Goal: Find contact information: Find contact information

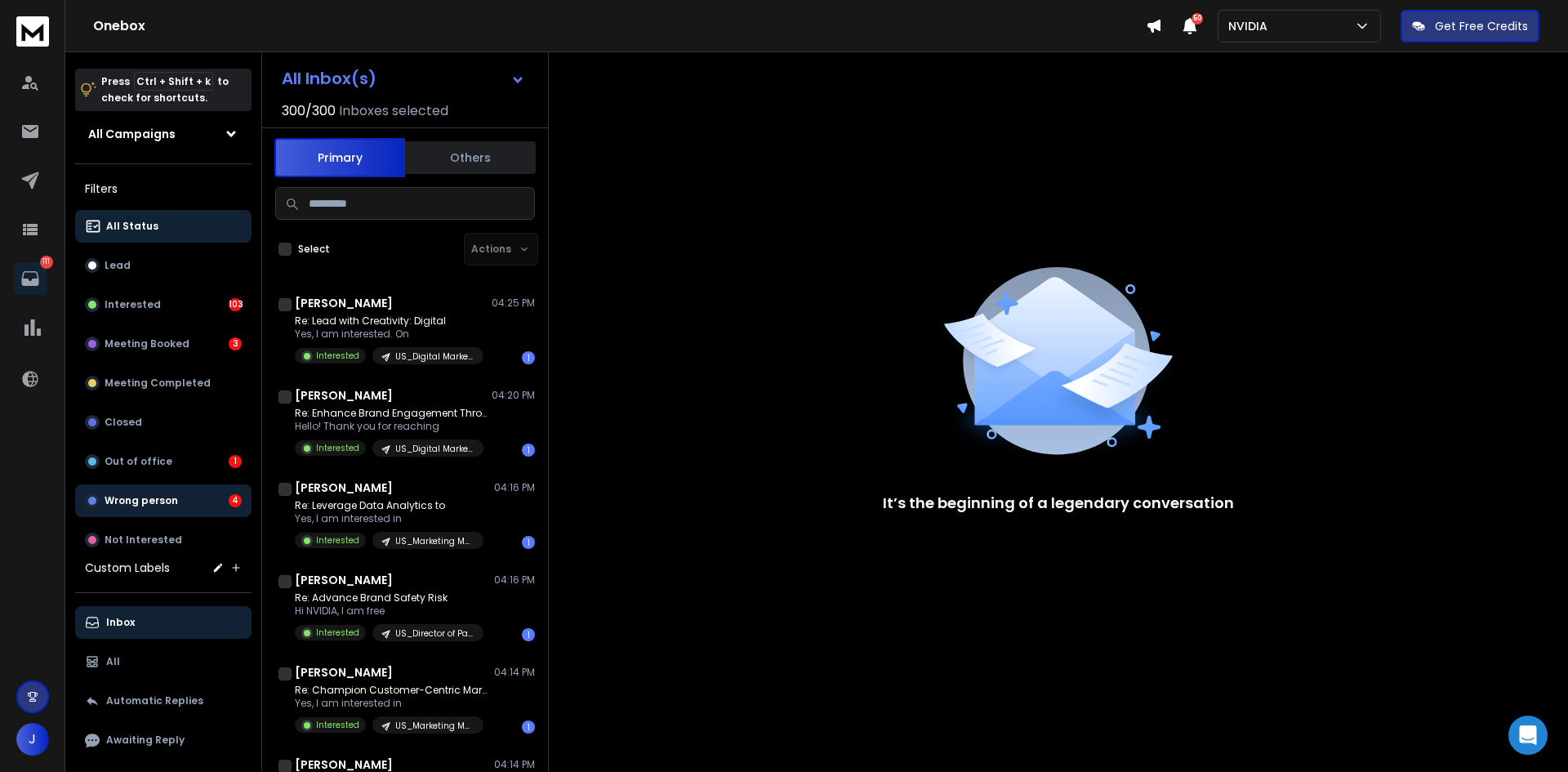
click at [173, 502] on p "Wrong person" at bounding box center [141, 501] width 73 height 14
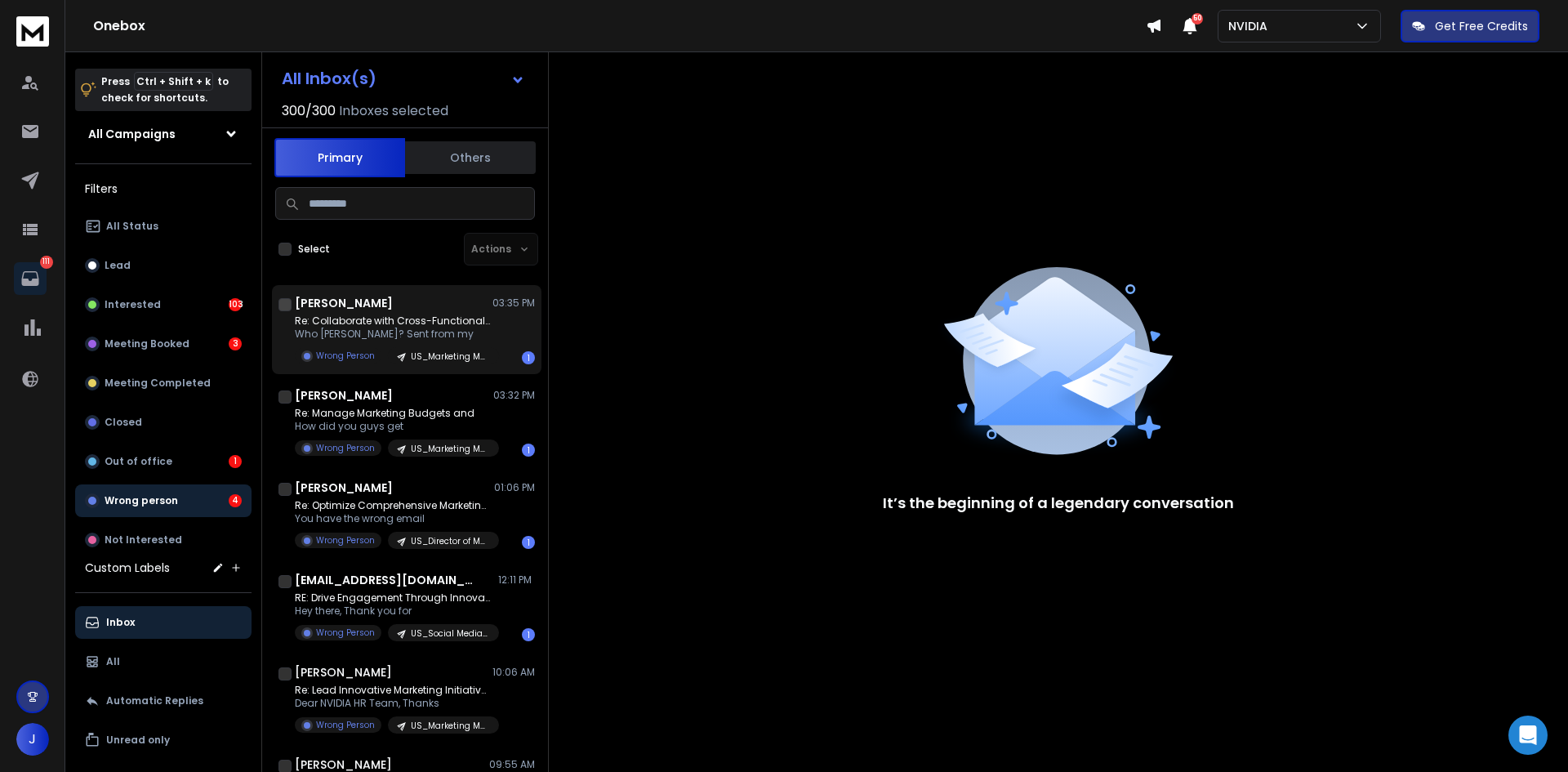
click at [411, 294] on div "Conor Sanchez 03:35 PM Re: Collaborate with Cross-Functional Teams Who Carlos? …" at bounding box center [406, 329] width 269 height 89
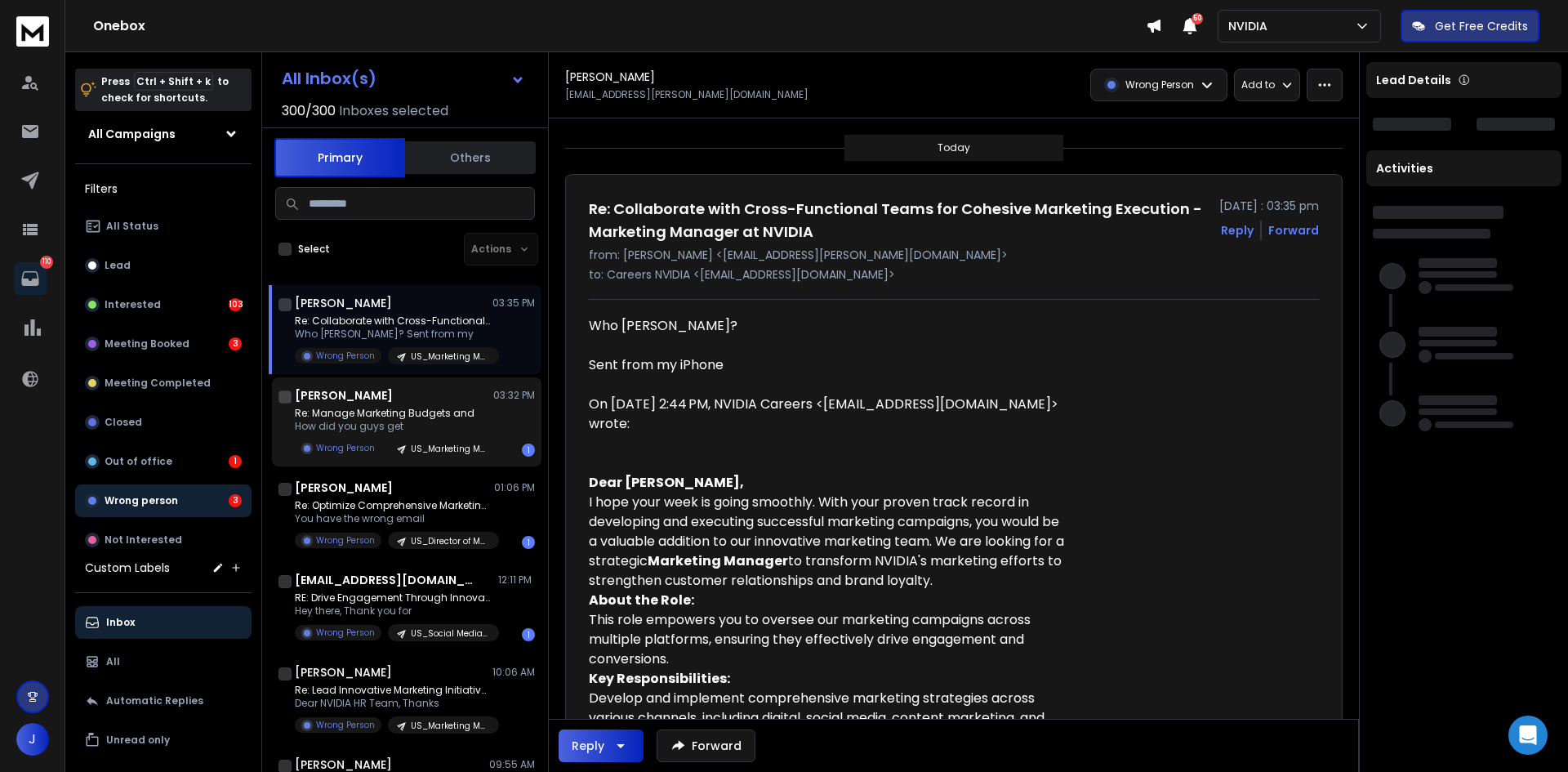
click at [382, 402] on h1 "[PERSON_NAME]" at bounding box center [344, 395] width 98 height 16
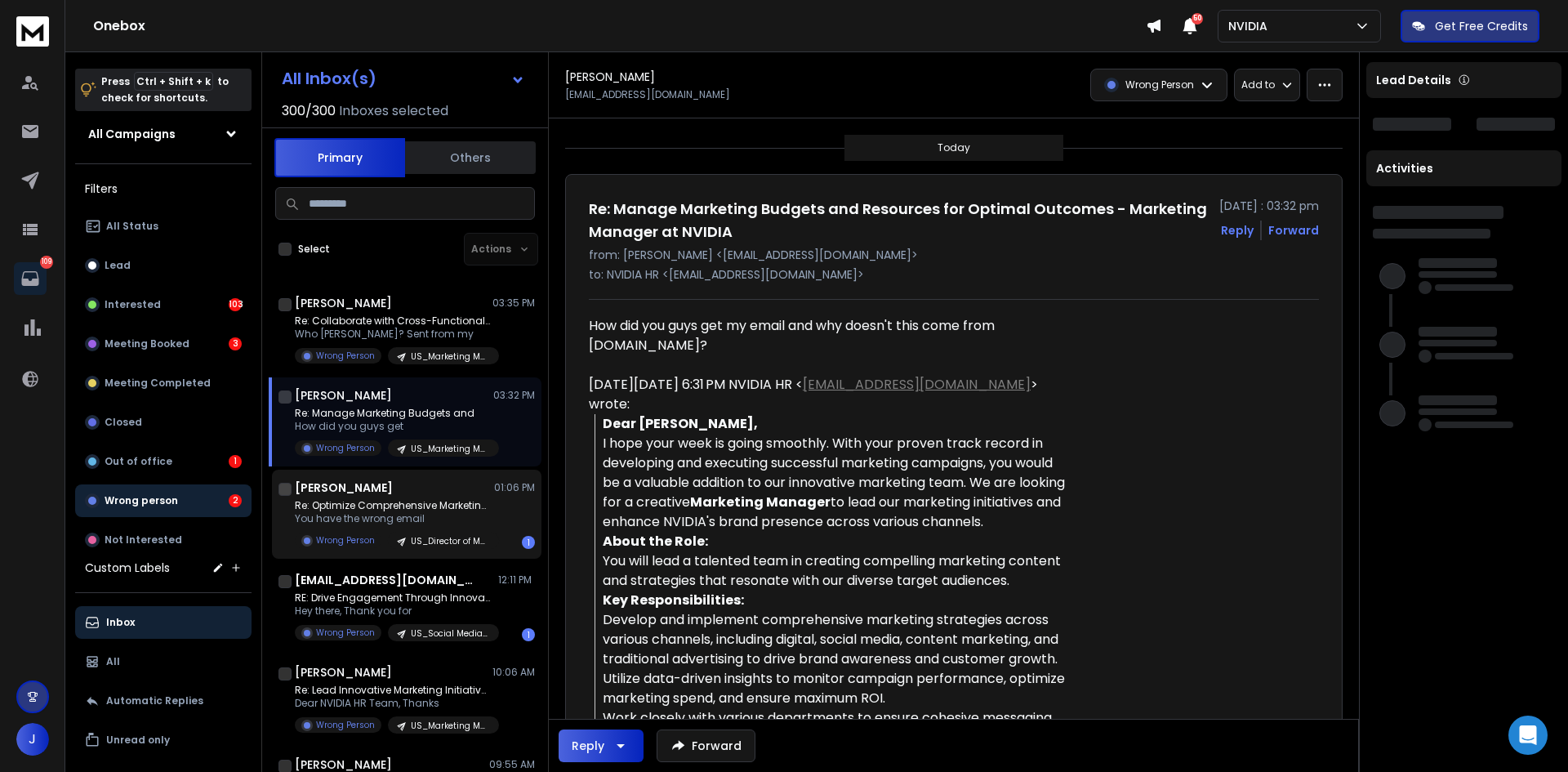
click at [437, 495] on div "Ashleigh Bell 01:06 PM" at bounding box center [414, 487] width 240 height 16
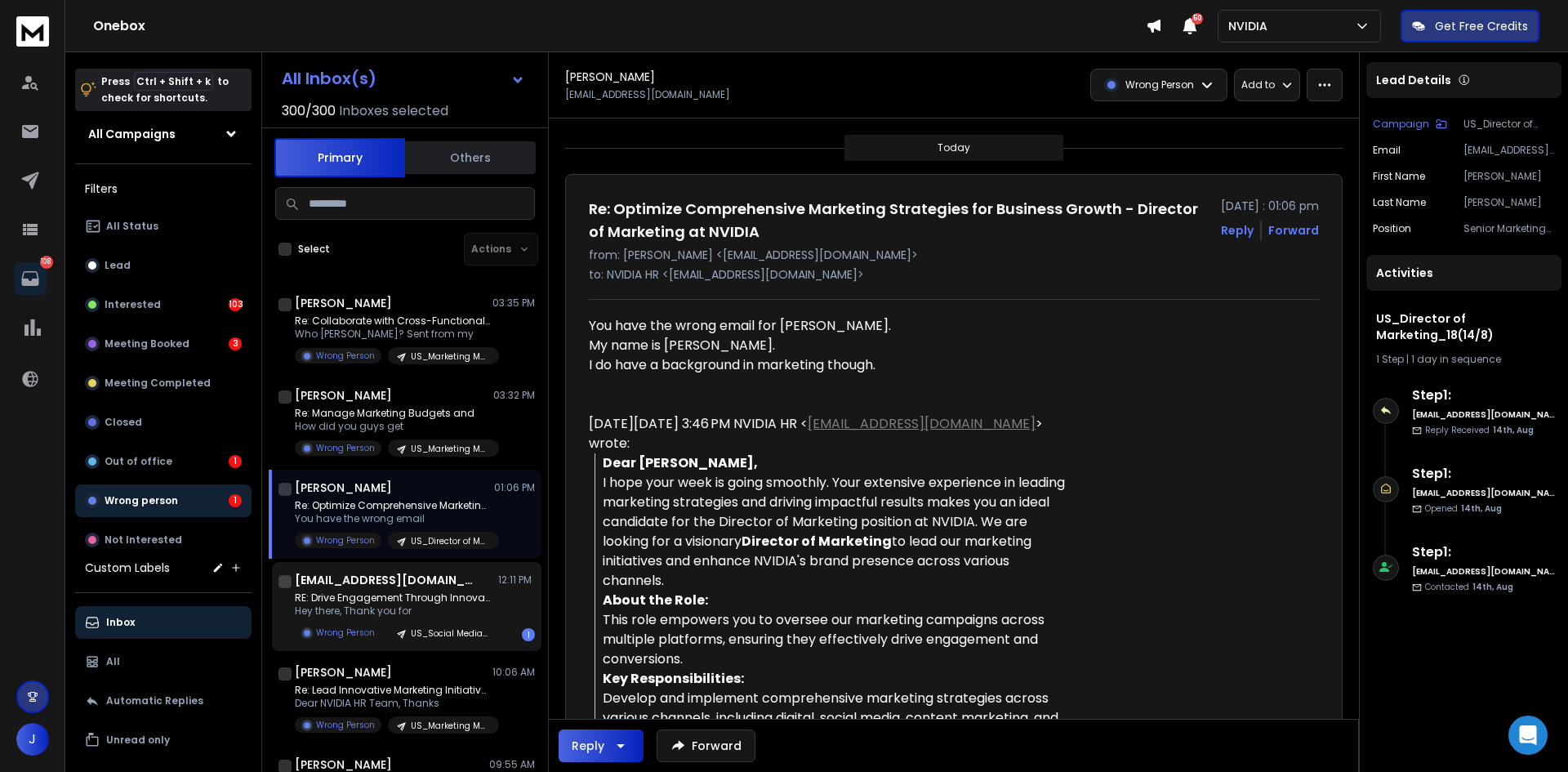
click at [406, 601] on p "RE: Drive Engagement Through Innovative" at bounding box center [392, 598] width 196 height 14
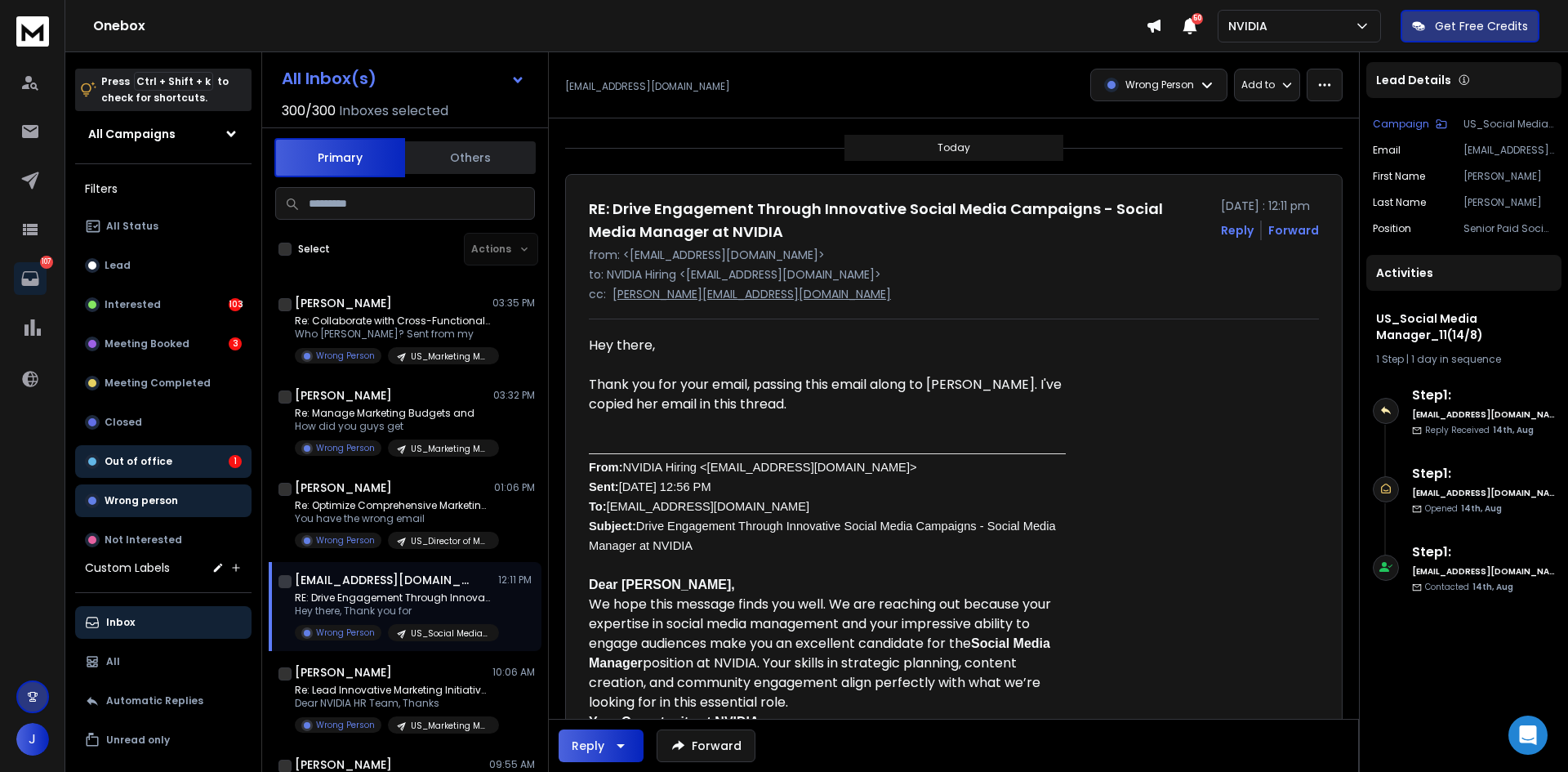
click at [182, 462] on button "Out of office 1" at bounding box center [163, 461] width 177 height 33
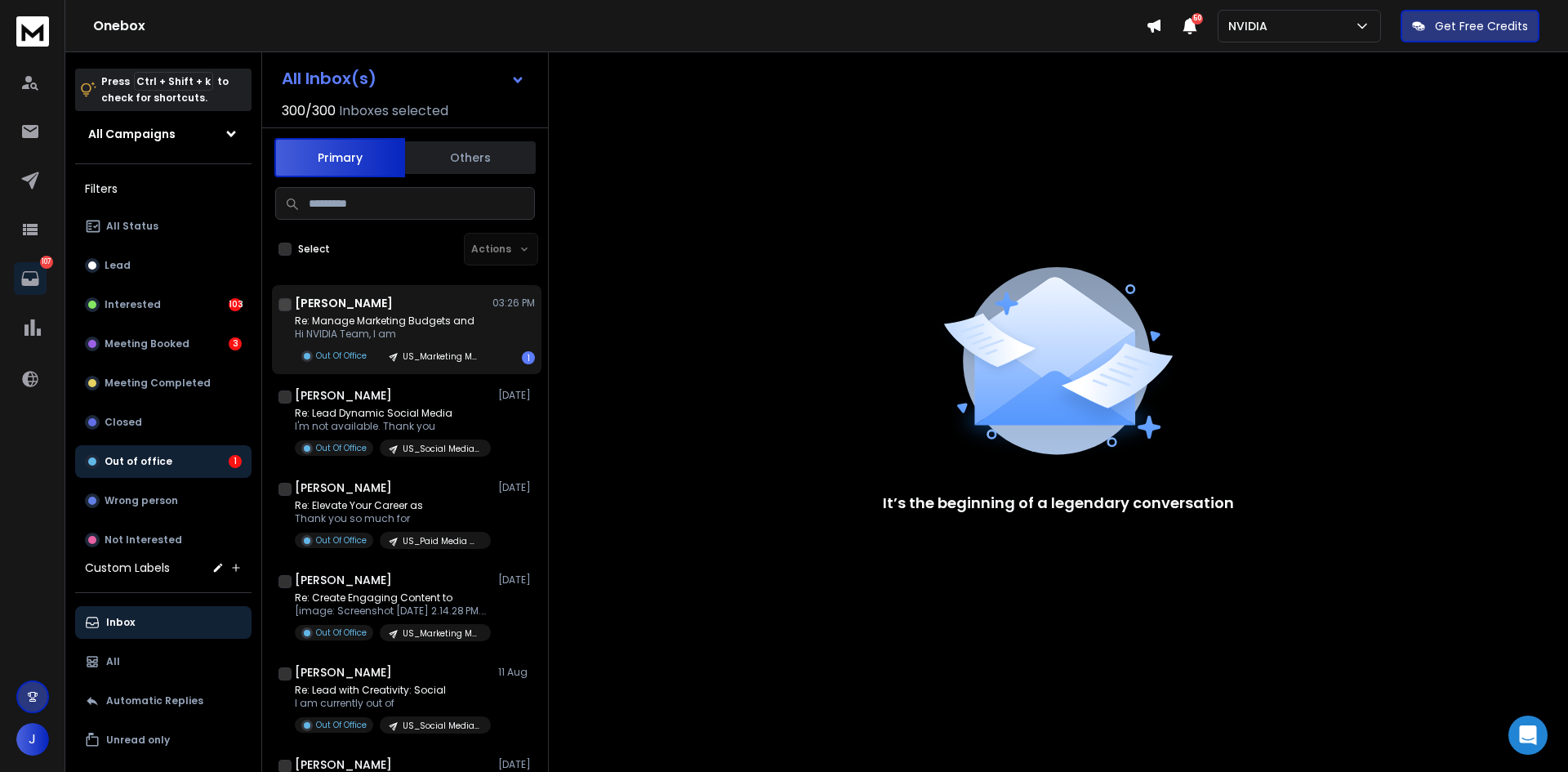
click at [430, 326] on p "Re: Manage Marketing Budgets and" at bounding box center [392, 321] width 196 height 14
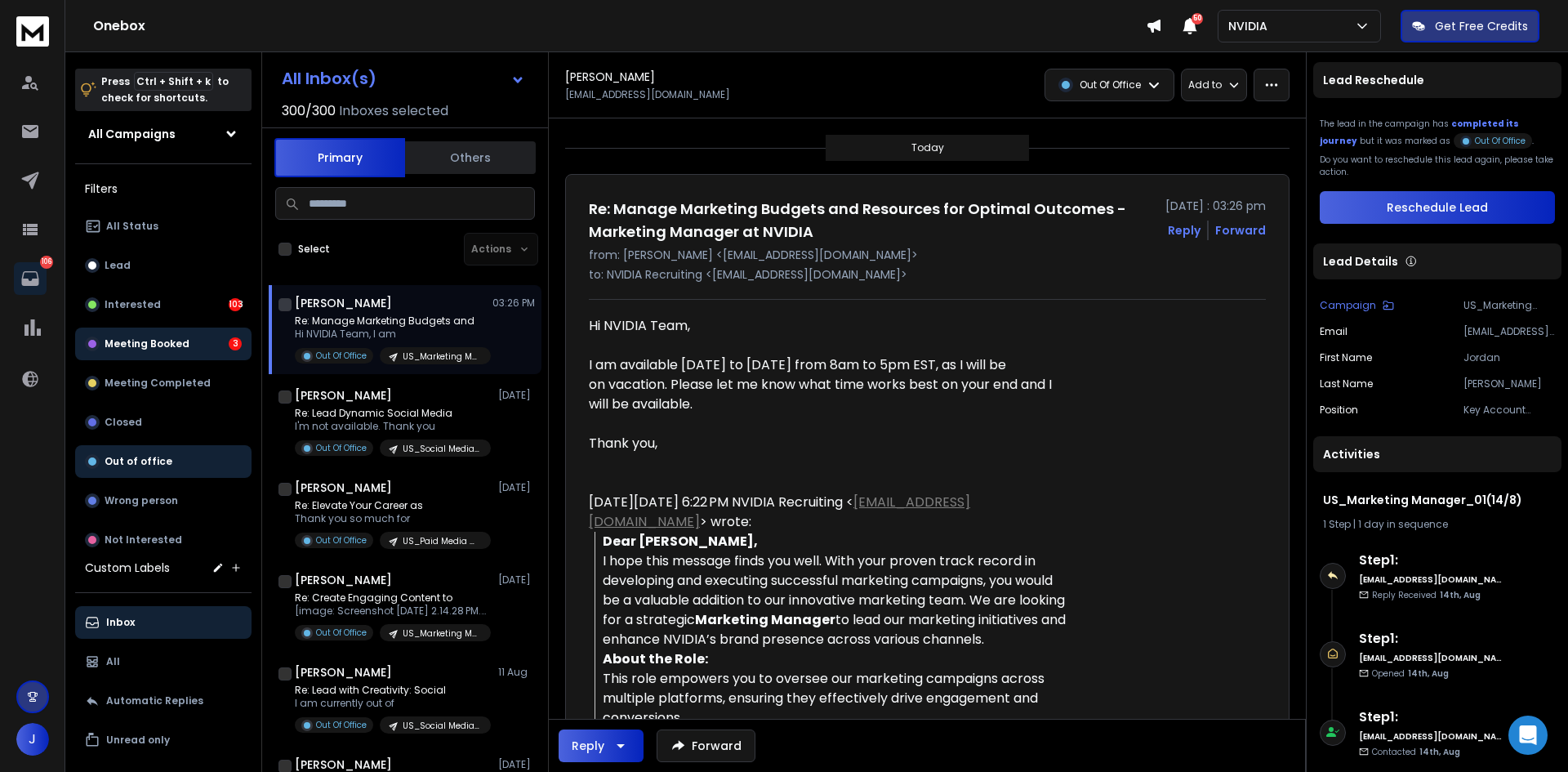
click at [173, 345] on p "Meeting Booked" at bounding box center [147, 344] width 85 height 14
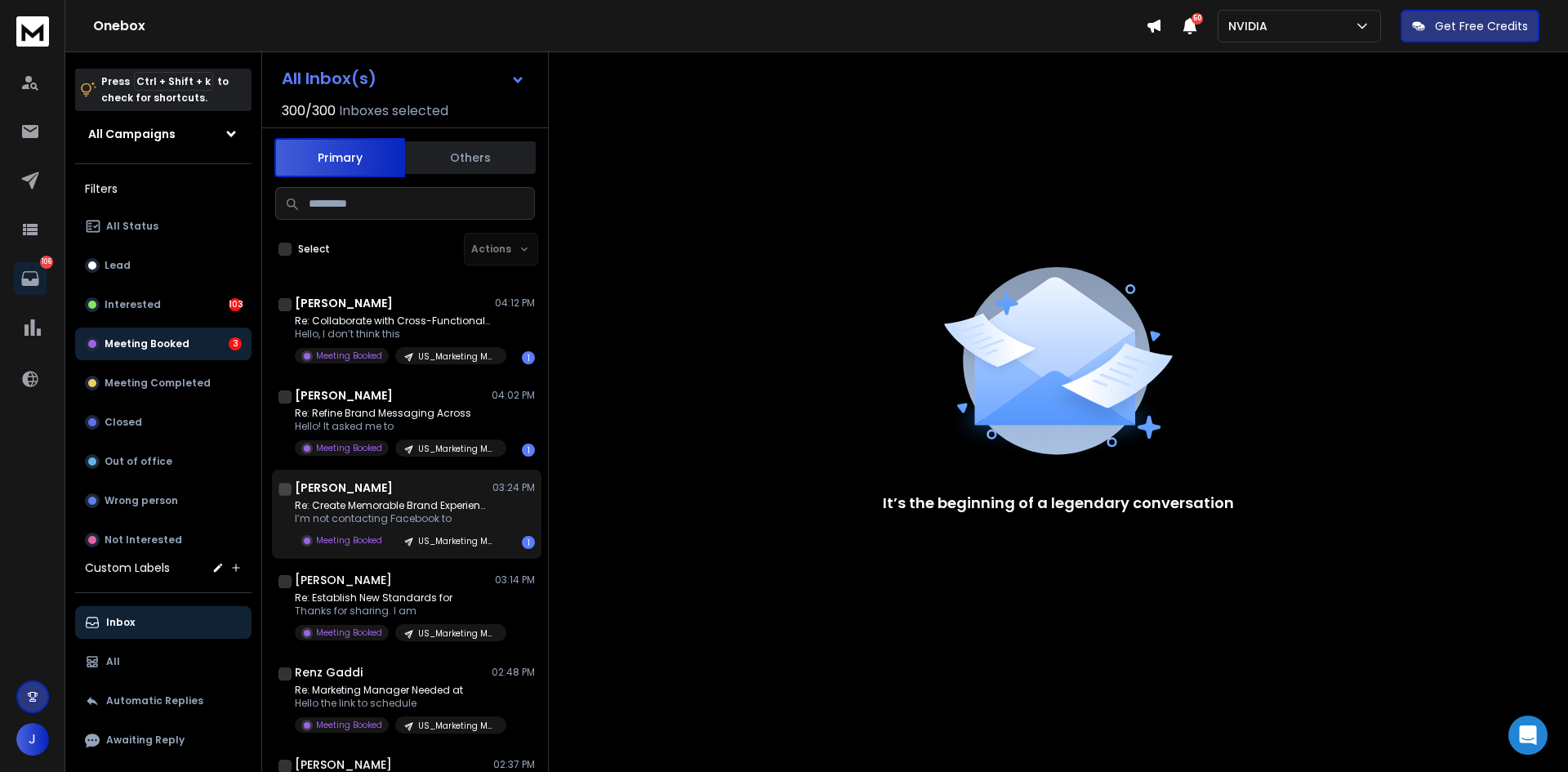
click at [475, 549] on div "Re: Create Memorable Brand Experiences I’m not contacting Facebook to Meeting B…" at bounding box center [400, 524] width 211 height 50
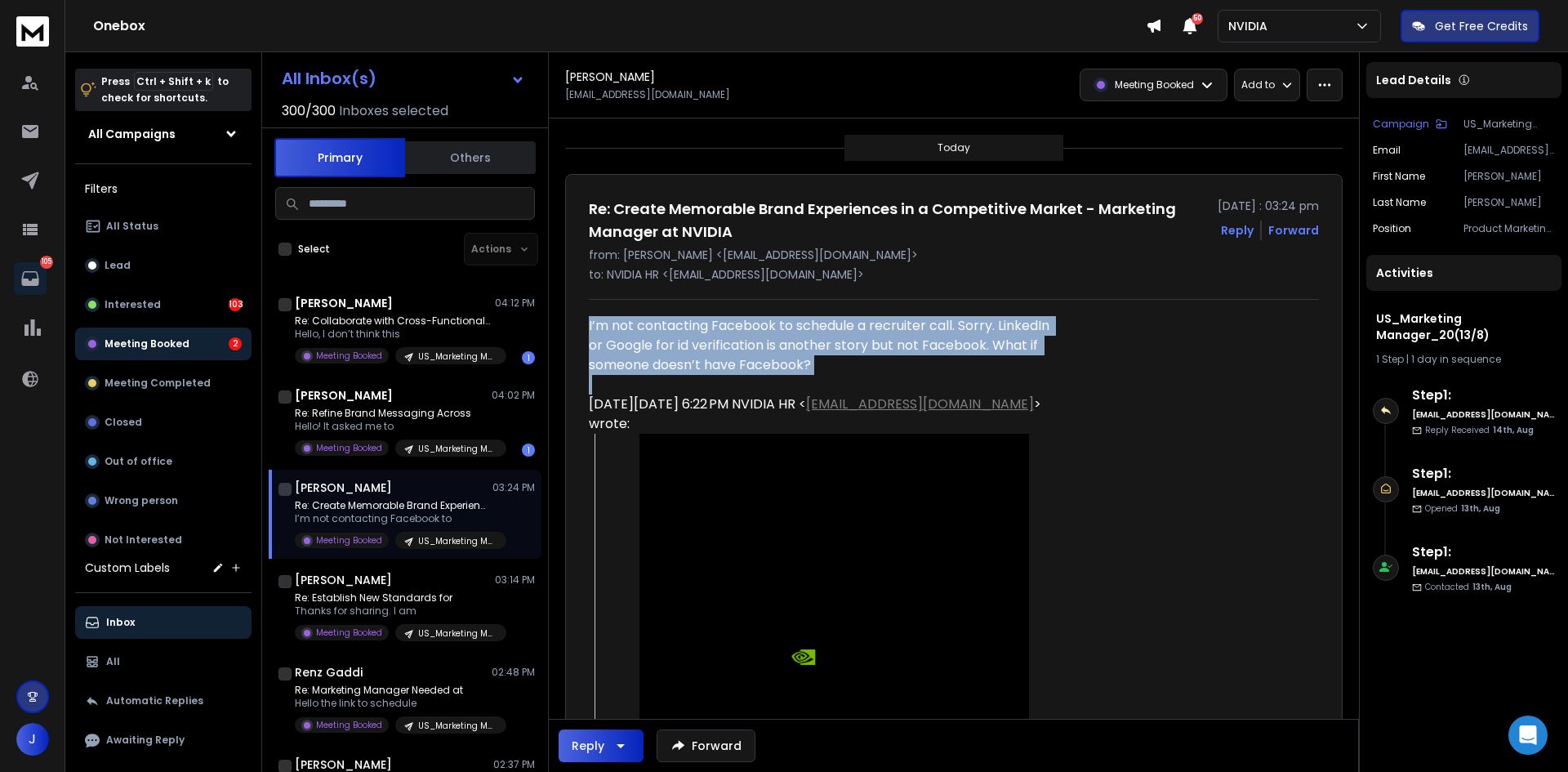
copy div "I’m not contacting Facebook to schedule a recruiter call. Sorry. LinkedIn or Go…"
drag, startPoint x: 839, startPoint y: 374, endPoint x: 588, endPoint y: 322, distance: 256.3
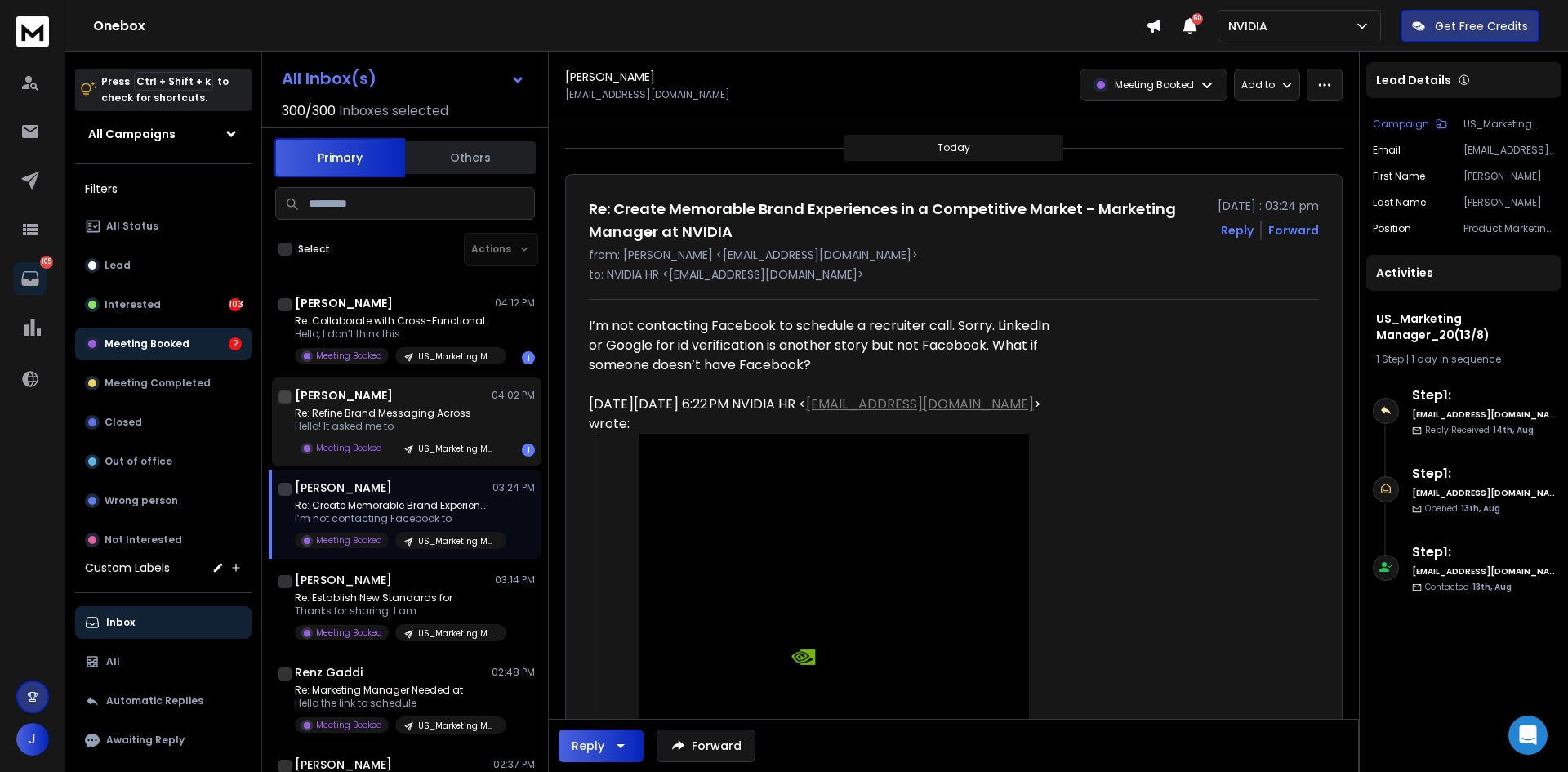
click at [333, 403] on h1 "[PERSON_NAME]" at bounding box center [344, 395] width 98 height 16
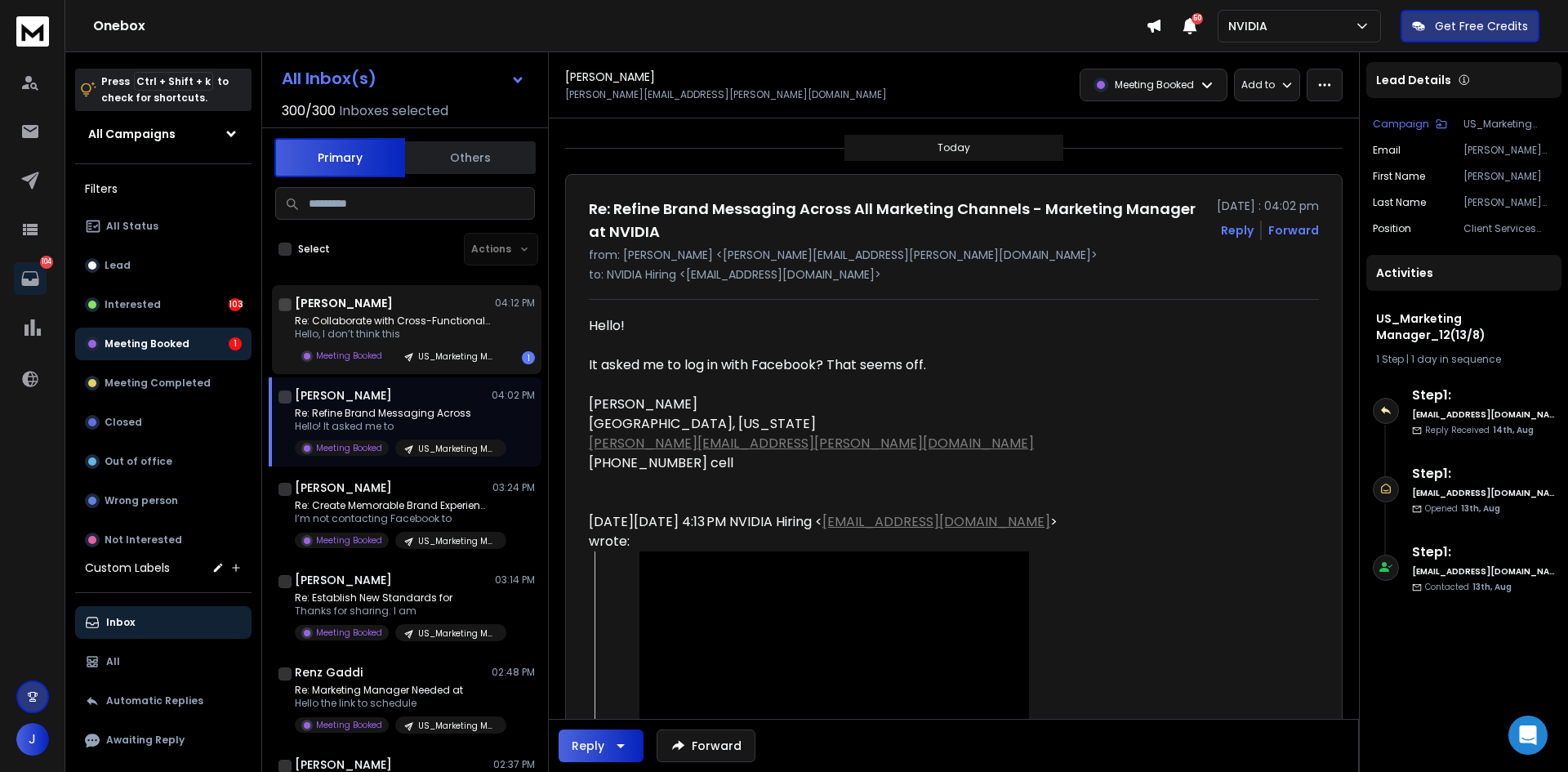
click at [369, 332] on p "Hello, I don’t think this" at bounding box center [392, 334] width 196 height 14
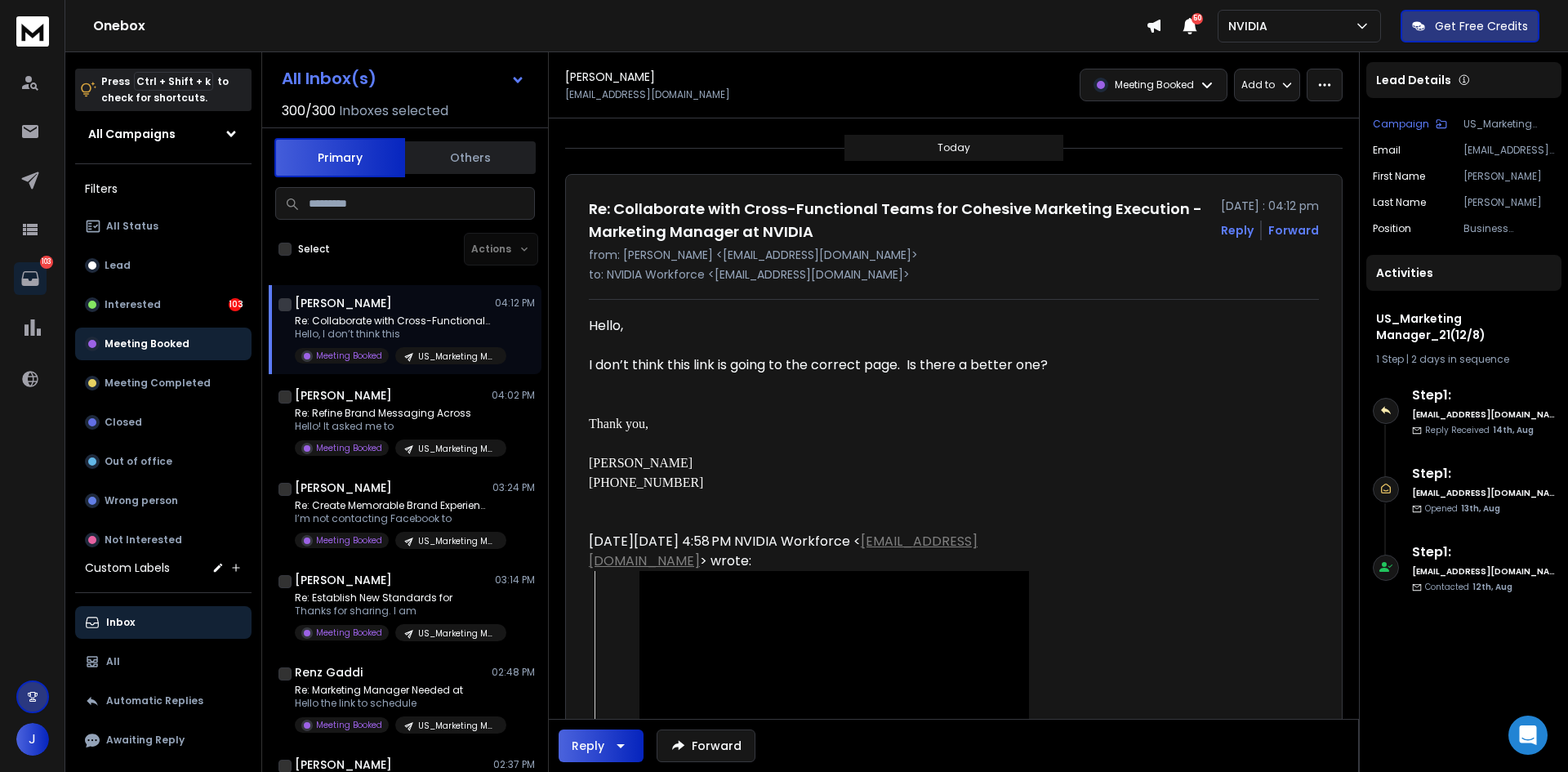
click at [782, 390] on div "Thank you, Diana D. Valladares 201-668-0332" at bounding box center [827, 433] width 477 height 118
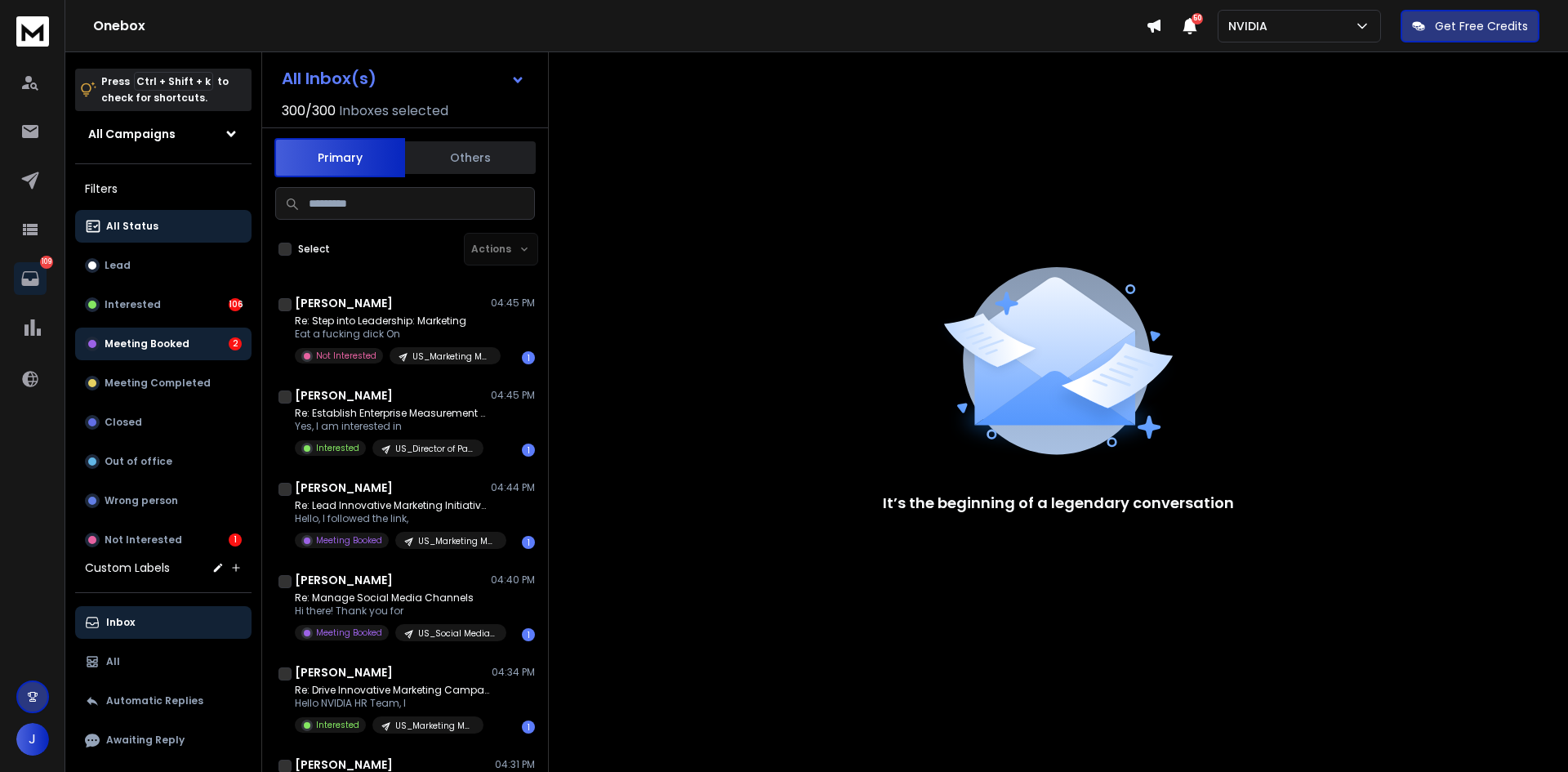
click at [170, 348] on p "Meeting Booked" at bounding box center [147, 344] width 85 height 14
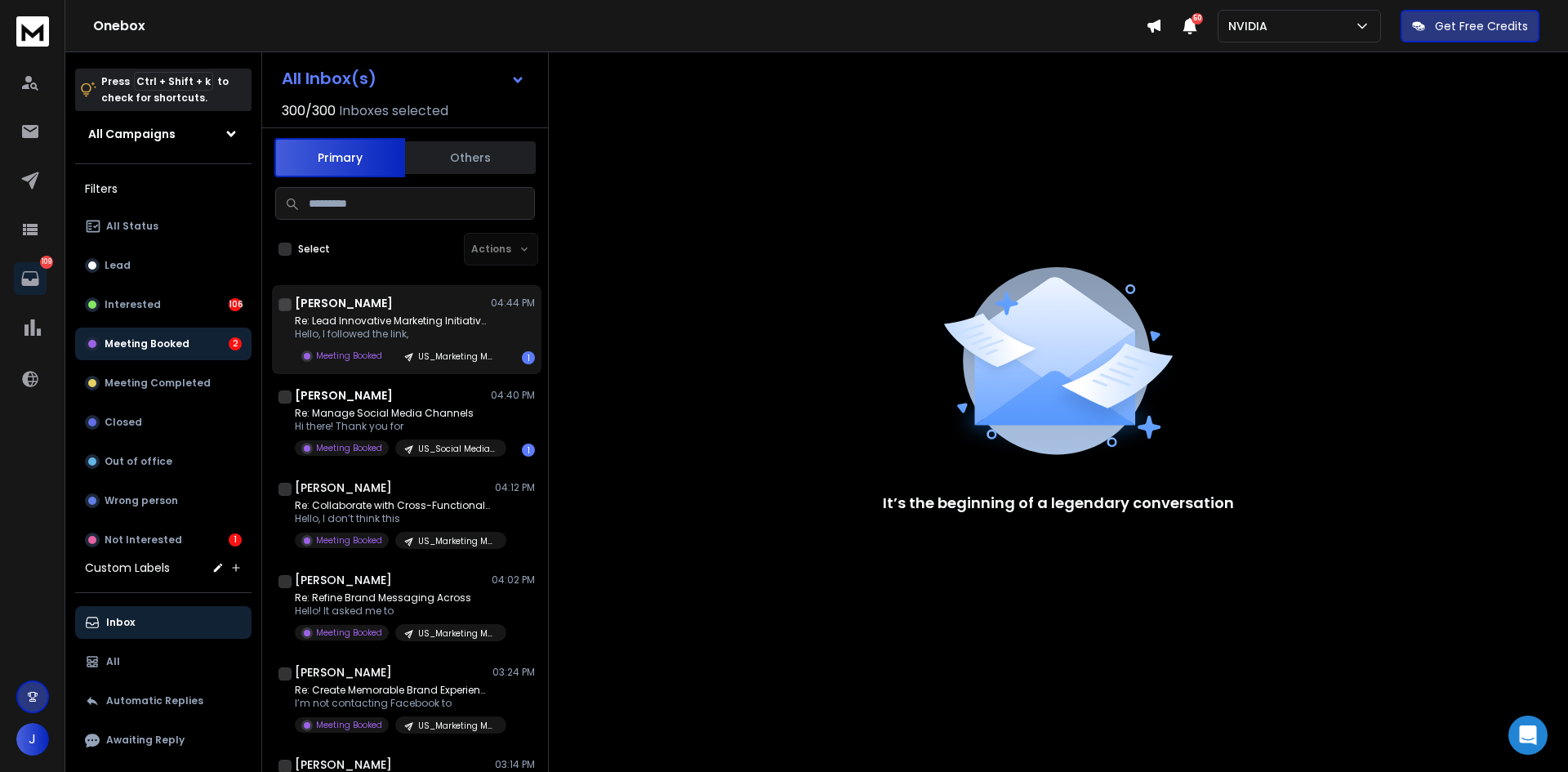
click at [373, 344] on div "Re: Lead Innovative Marketing Initiatives Hello, I followed the link, Meeting B…" at bounding box center [400, 340] width 211 height 50
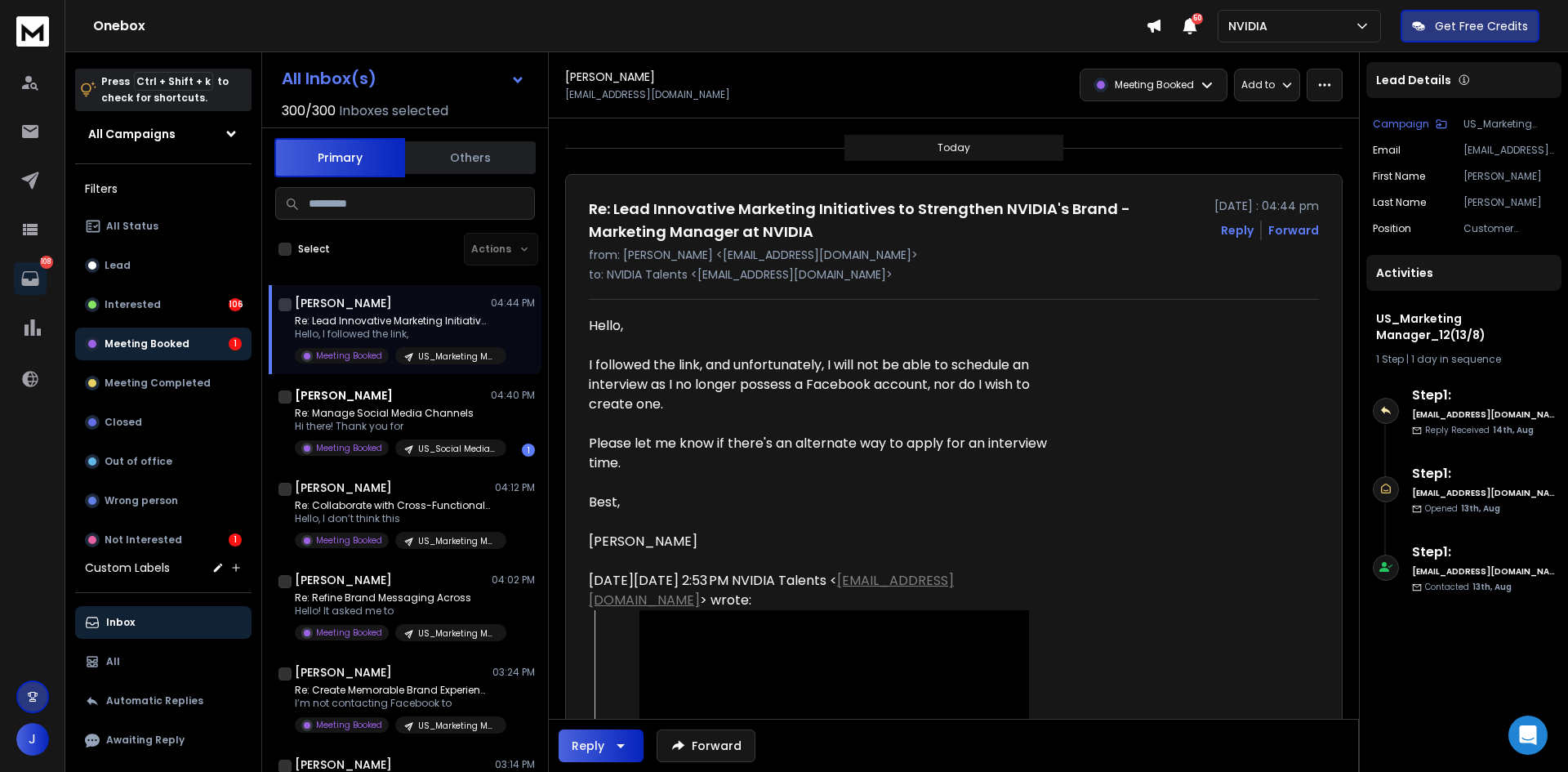
copy p "[EMAIL_ADDRESS][DOMAIN_NAME]"
drag, startPoint x: 1013, startPoint y: 268, endPoint x: 697, endPoint y: 270, distance: 316.0
click at [697, 270] on p "to: NVIDIA Talents <[EMAIL_ADDRESS][DOMAIN_NAME]>" at bounding box center [954, 274] width 730 height 16
click at [827, 410] on div "I followed the link, and unfortunately, I will not be able to schedule an inter…" at bounding box center [827, 384] width 477 height 59
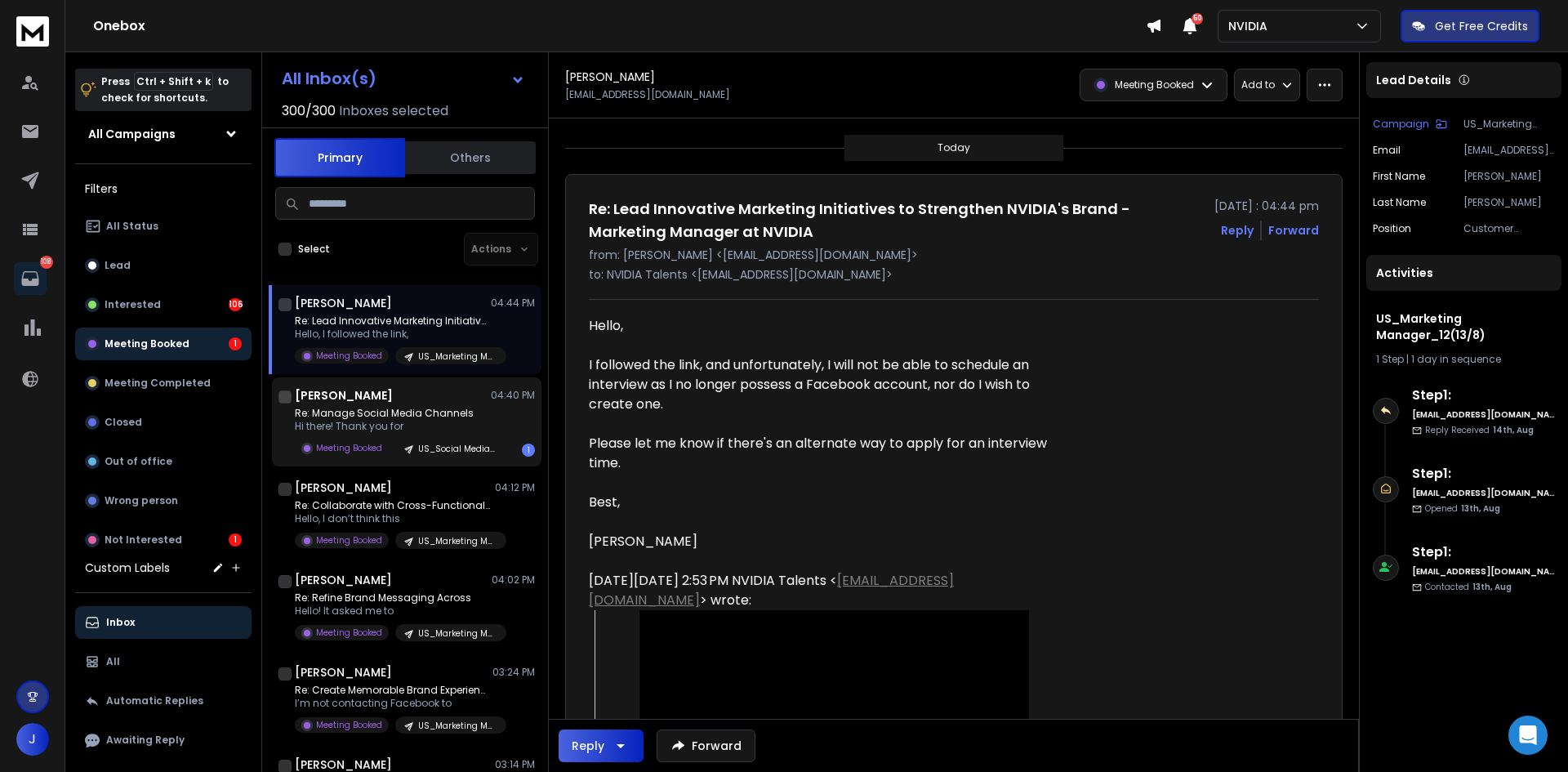
click at [486, 427] on p "Hi there! Thank you for" at bounding box center [392, 427] width 196 height 14
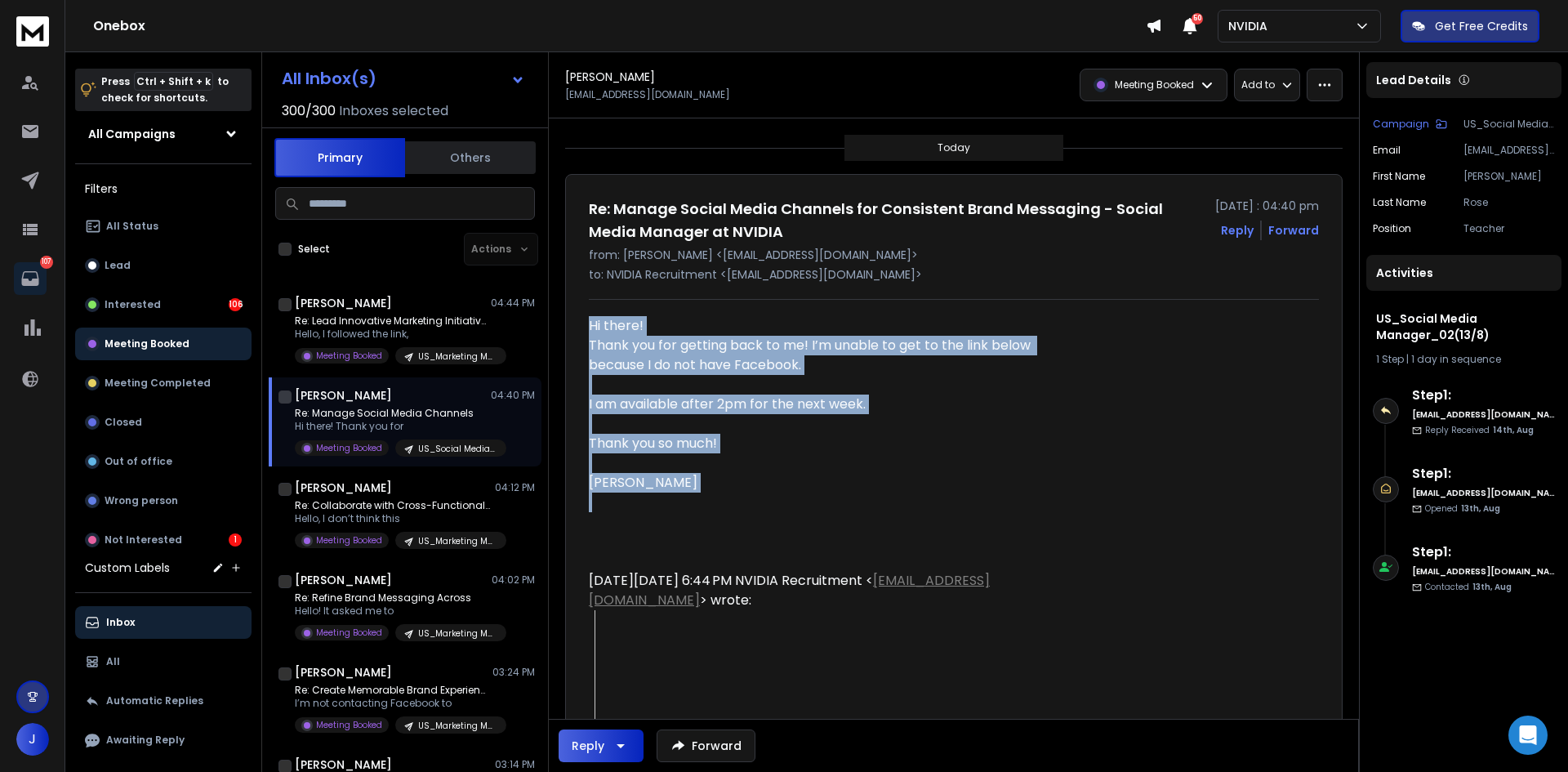
drag, startPoint x: 655, startPoint y: 441, endPoint x: 580, endPoint y: 307, distance: 153.6
copy div "Hi there! Thank you for getting back to me! I’m unable to get to the link below…"
click at [895, 360] on div "Thank you for getting back to me! I’m unable to get to the link below because I…" at bounding box center [827, 355] width 477 height 40
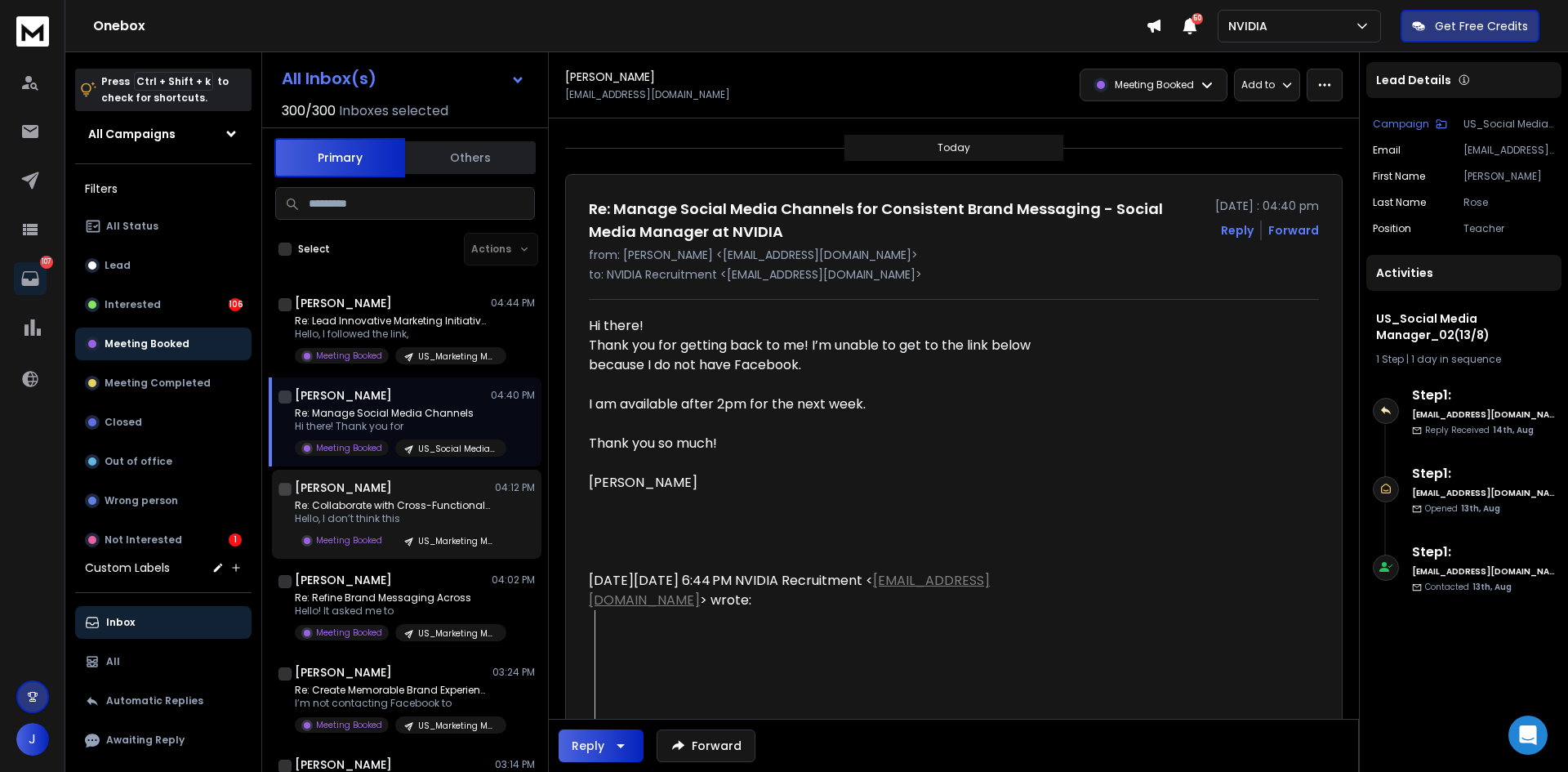
click at [363, 497] on div "[PERSON_NAME] 04:12 PM Re: Collaborate with Cross-Functional Teams Hello, I don…" at bounding box center [414, 514] width 240 height 69
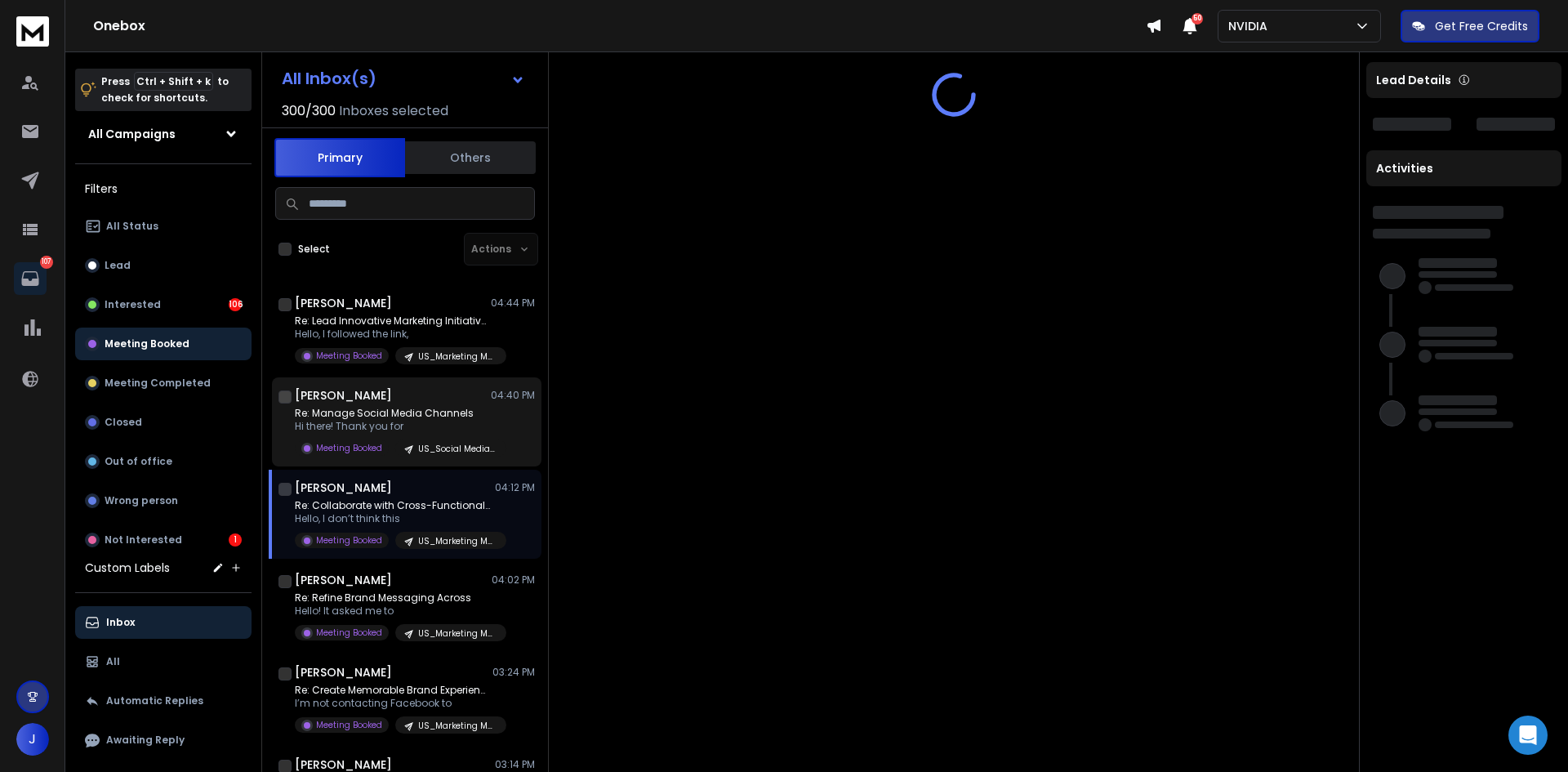
click at [406, 392] on div "[PERSON_NAME] 04:40 PM" at bounding box center [414, 395] width 240 height 16
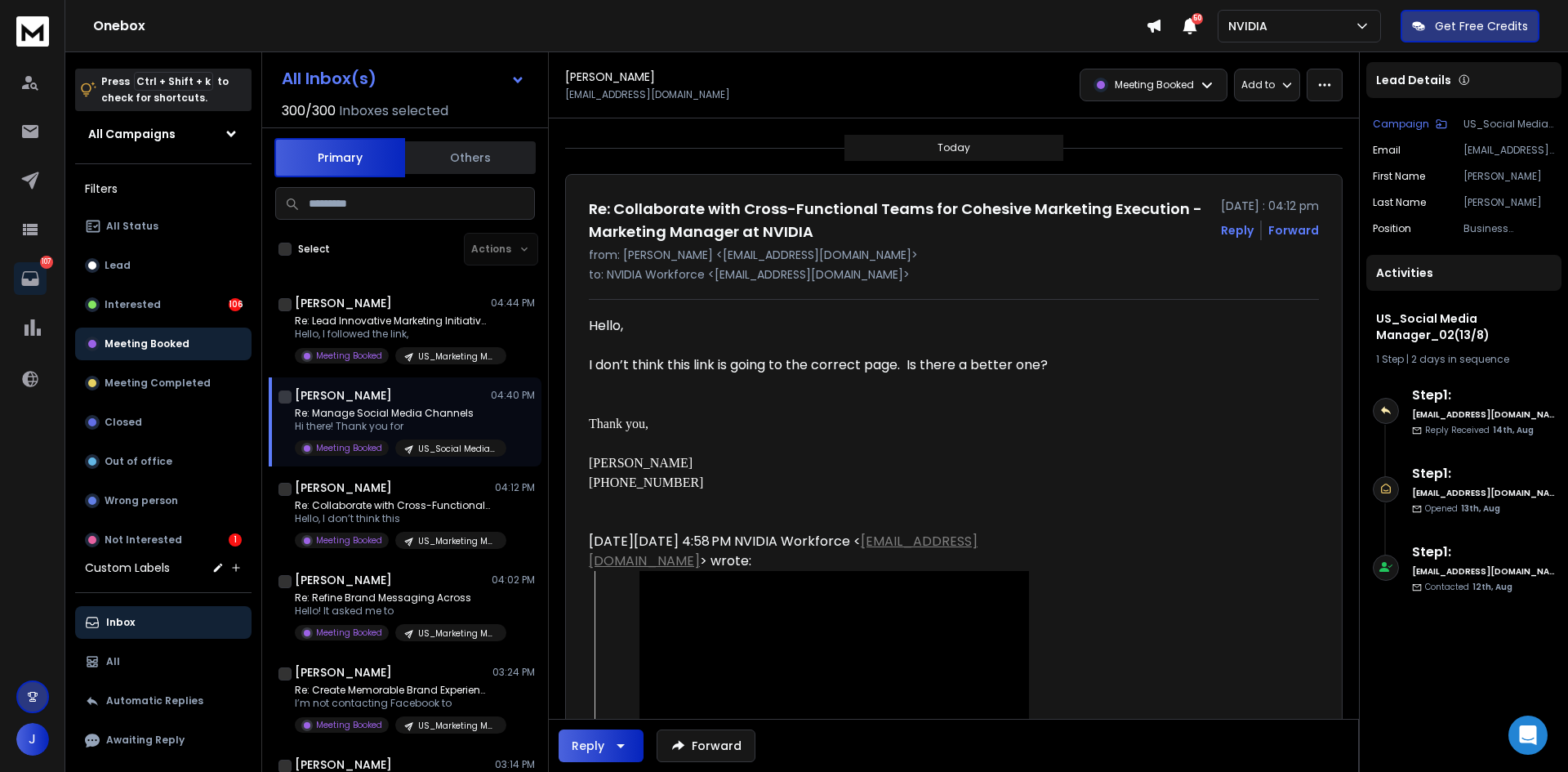
drag, startPoint x: 1005, startPoint y: 273, endPoint x: 710, endPoint y: 279, distance: 295.1
click at [710, 279] on p "to: NVIDIA Workforce <[EMAIL_ADDRESS][DOMAIN_NAME]>" at bounding box center [954, 274] width 730 height 16
copy p "<[EMAIL_ADDRESS][DOMAIN_NAME]"
click at [1007, 272] on p "to: NVIDIA Workforce <[EMAIL_ADDRESS][DOMAIN_NAME]>" at bounding box center [954, 274] width 730 height 16
drag, startPoint x: 1007, startPoint y: 277, endPoint x: 713, endPoint y: 278, distance: 294.0
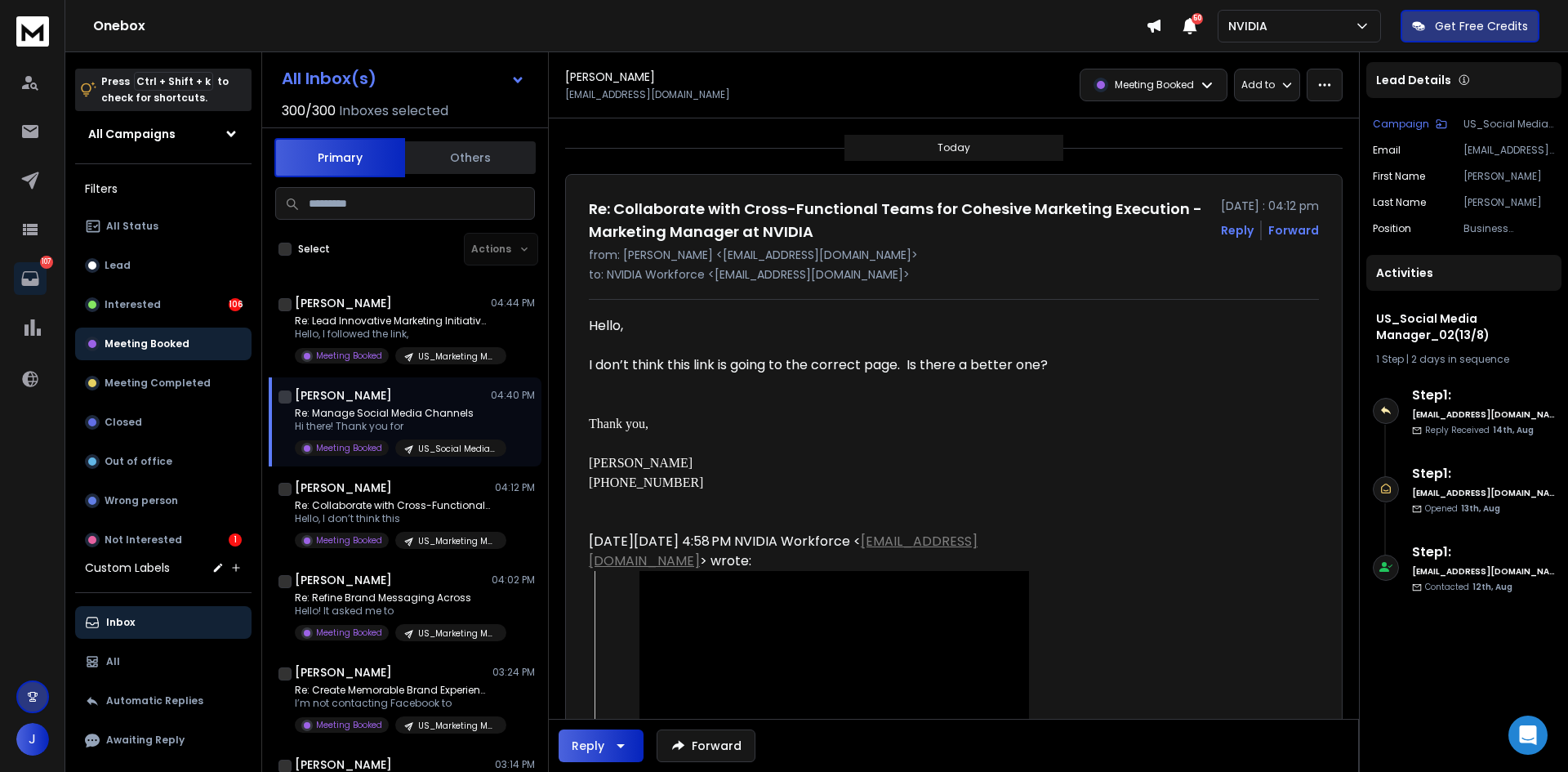
click at [713, 278] on p "to: NVIDIA Workforce <[EMAIL_ADDRESS][DOMAIN_NAME]>" at bounding box center [954, 274] width 730 height 16
copy p "[EMAIL_ADDRESS][DOMAIN_NAME]"
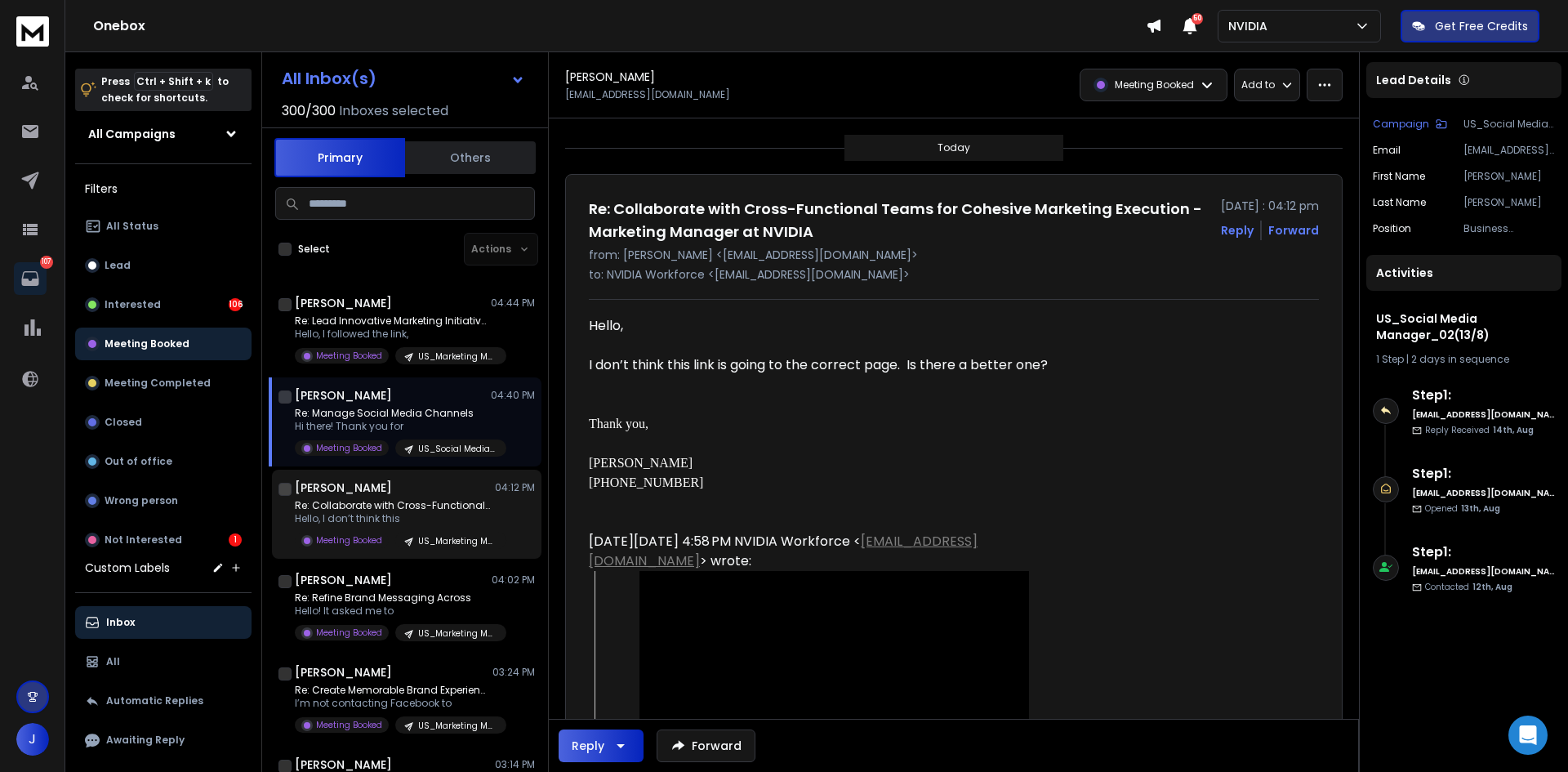
click at [439, 492] on div "[PERSON_NAME] 04:12 PM" at bounding box center [414, 487] width 240 height 16
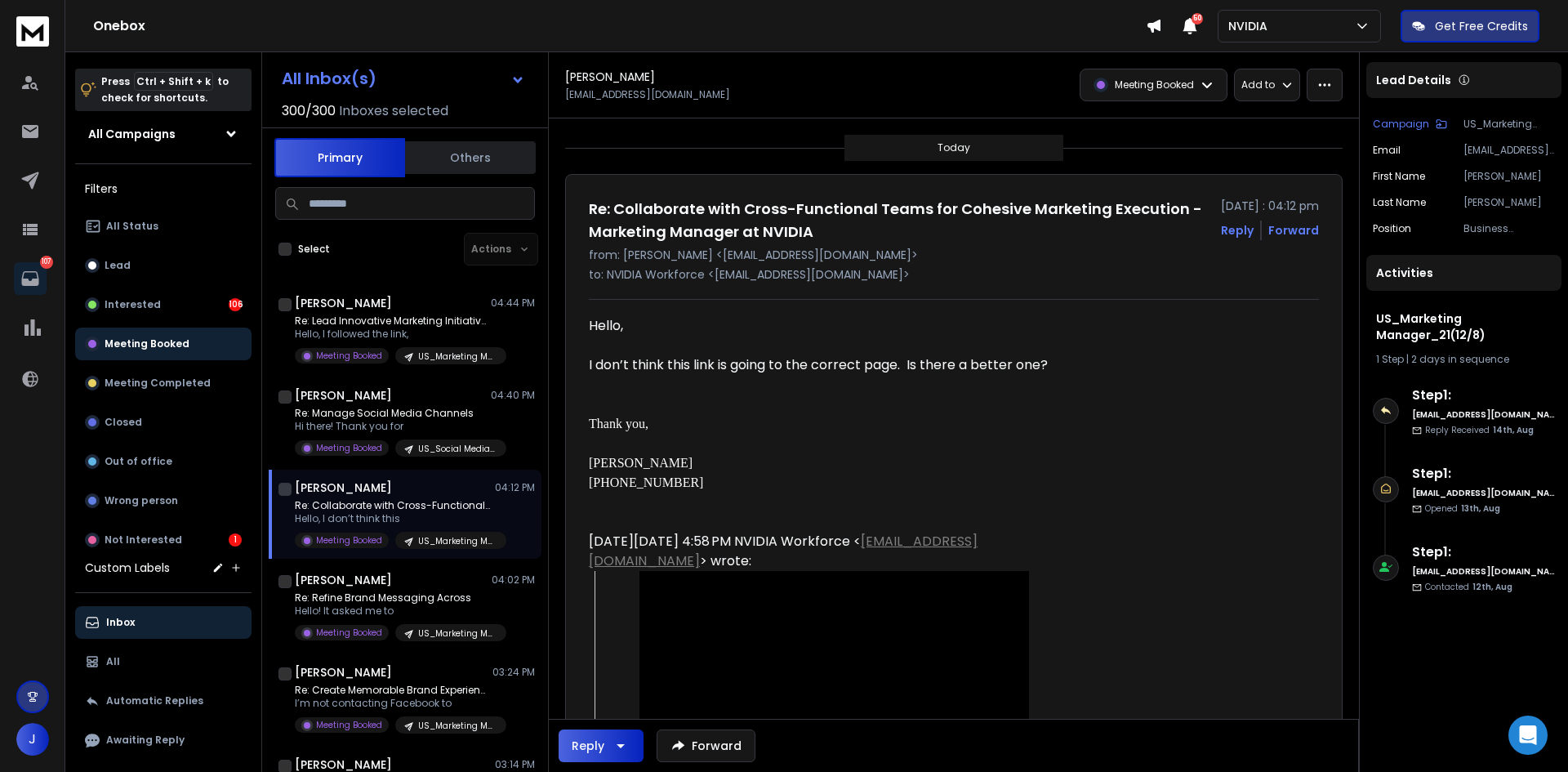
drag, startPoint x: 1008, startPoint y: 273, endPoint x: 714, endPoint y: 272, distance: 294.0
click at [714, 272] on p "to: NVIDIA Workforce <[EMAIL_ADDRESS][DOMAIN_NAME]>" at bounding box center [954, 274] width 730 height 16
copy p "[EMAIL_ADDRESS][DOMAIN_NAME]"
